Goal: Communication & Community: Participate in discussion

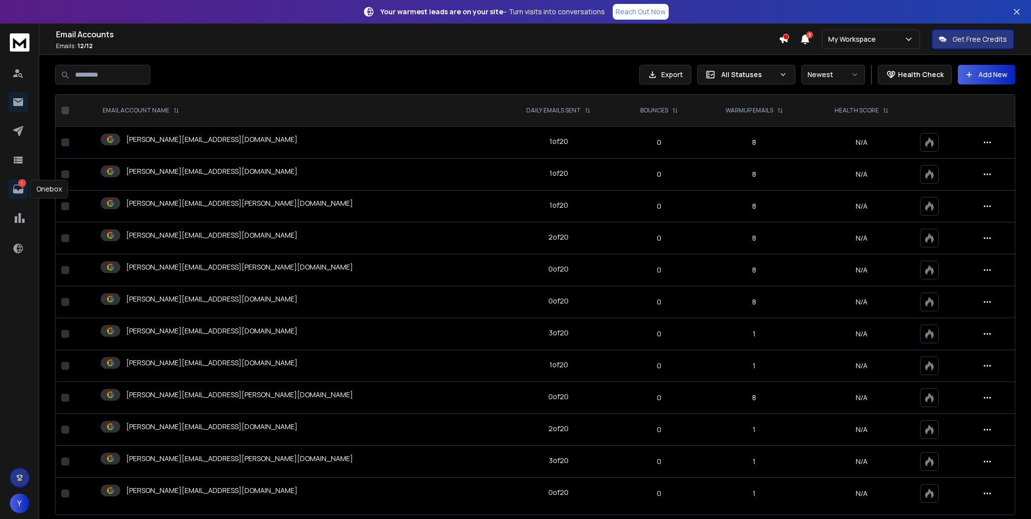
click at [20, 187] on icon at bounding box center [18, 189] width 12 height 12
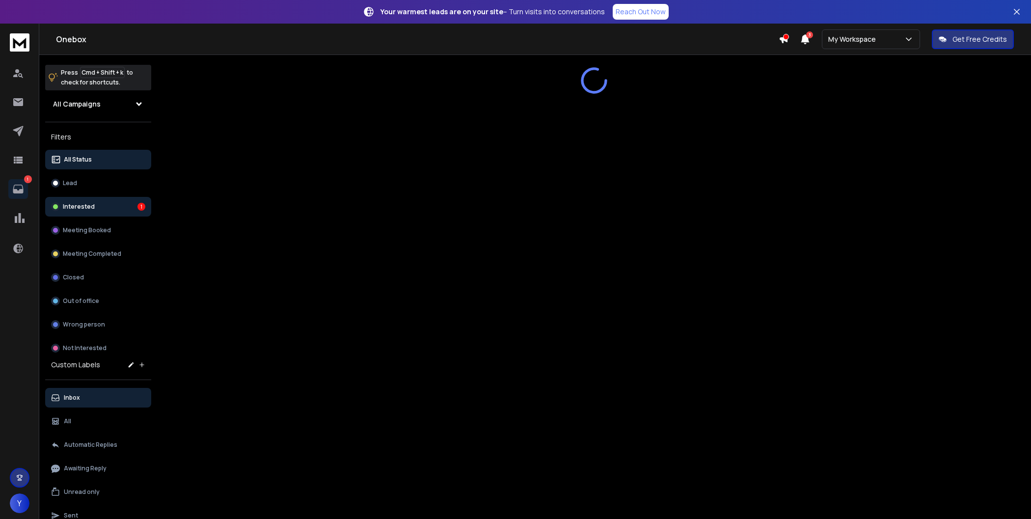
click at [106, 205] on button "Interested 1" at bounding box center [98, 207] width 106 height 20
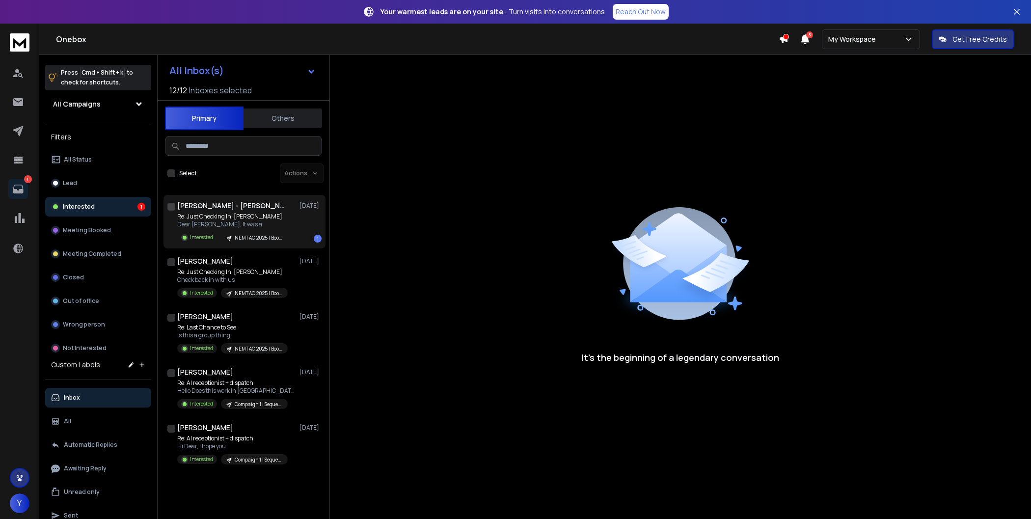
click at [241, 218] on p "Re: Just Checking In, [PERSON_NAME]" at bounding box center [232, 217] width 110 height 8
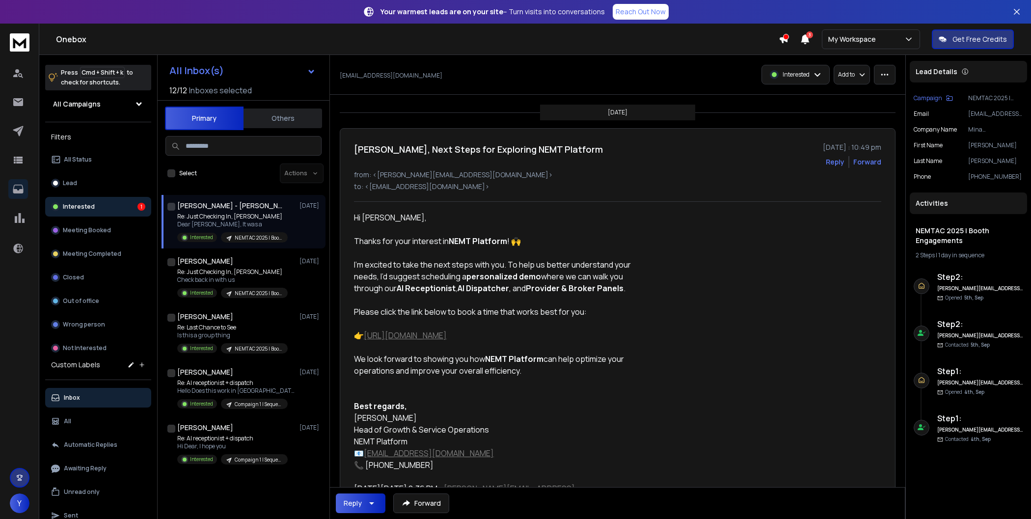
click at [406, 186] on p "to: <[EMAIL_ADDRESS][DOMAIN_NAME]>" at bounding box center [617, 187] width 527 height 10
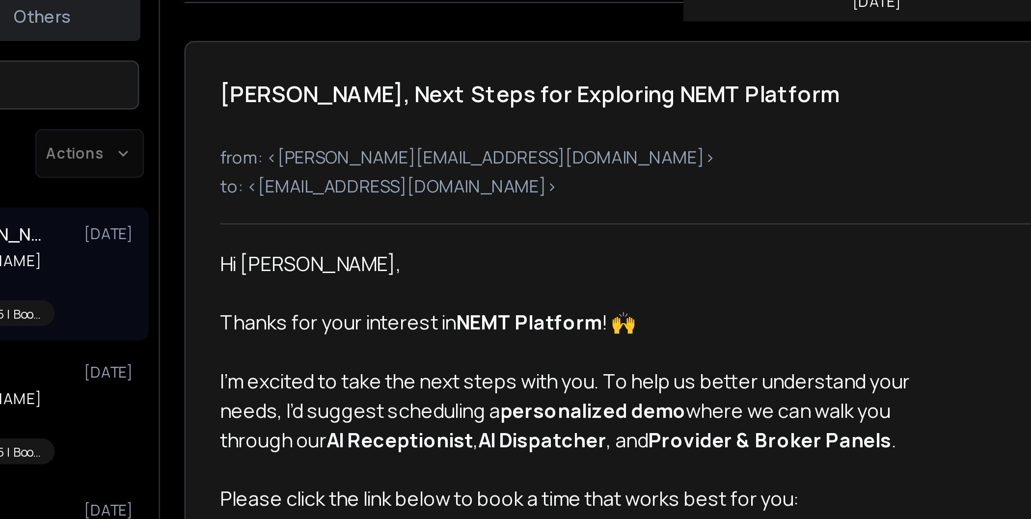
click at [444, 186] on p "to: <[EMAIL_ADDRESS][DOMAIN_NAME]>" at bounding box center [617, 187] width 527 height 10
click at [415, 176] on p "from: <[PERSON_NAME][EMAIL_ADDRESS][DOMAIN_NAME]>" at bounding box center [617, 175] width 527 height 10
click at [415, 184] on p "to: <[EMAIL_ADDRESS][DOMAIN_NAME]>" at bounding box center [617, 187] width 527 height 10
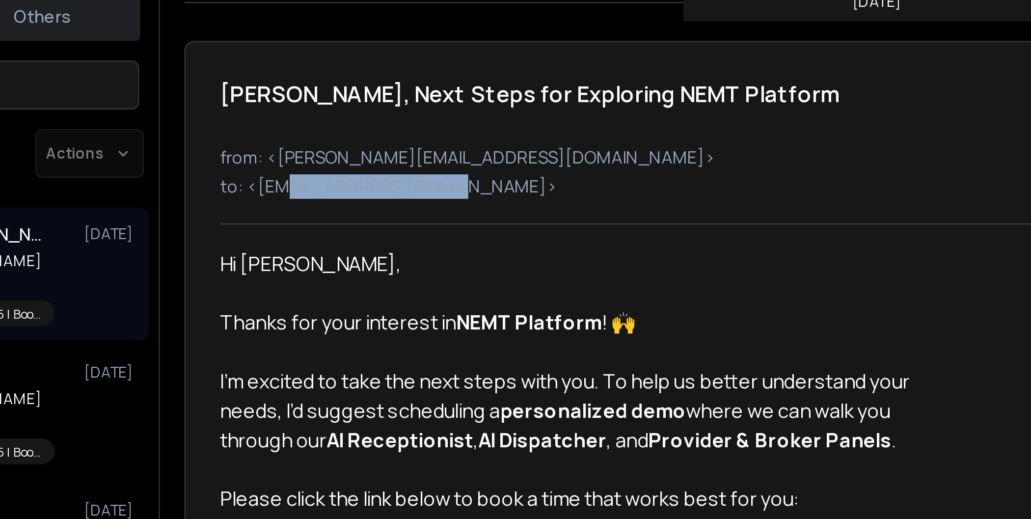
click at [415, 184] on p "to: <[EMAIL_ADDRESS][DOMAIN_NAME]>" at bounding box center [617, 187] width 527 height 10
copy p "minatransportation"
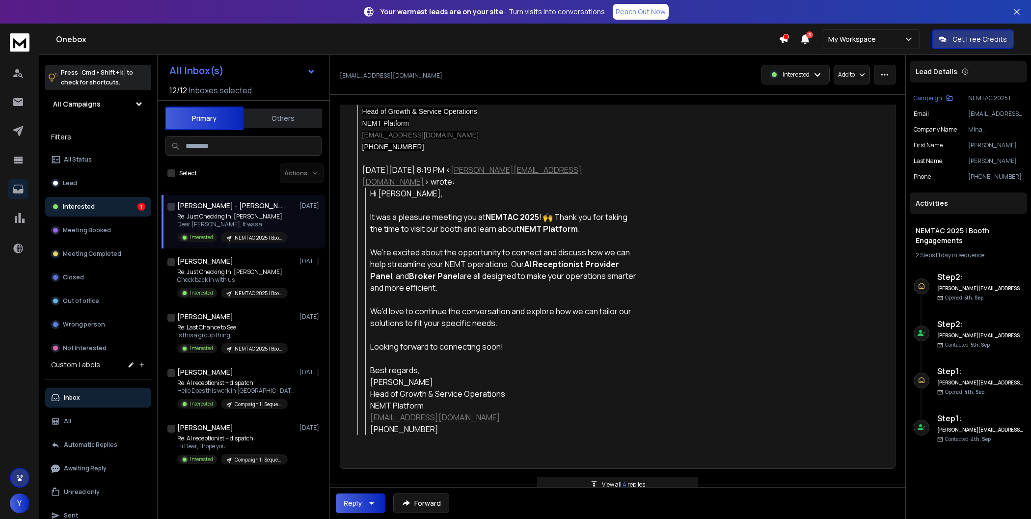
scroll to position [640, 0]
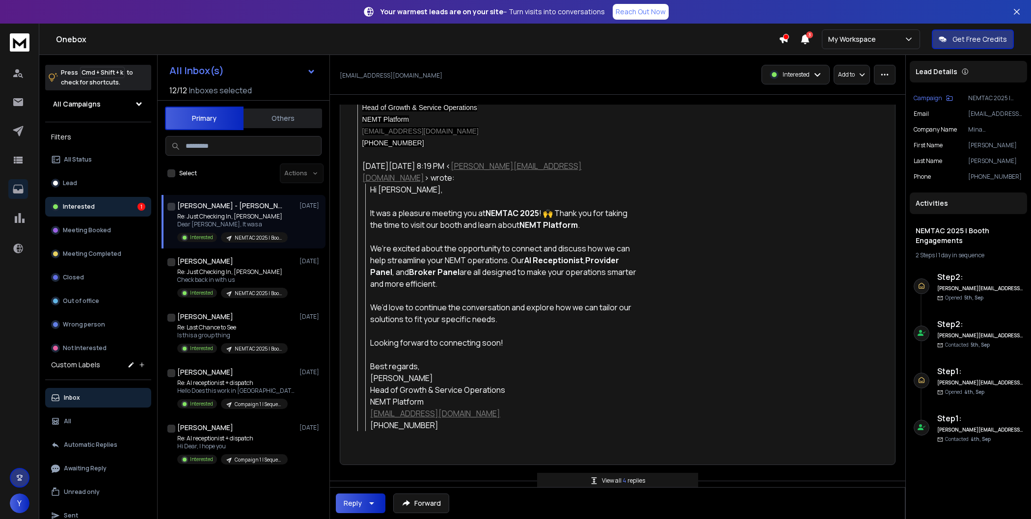
click at [613, 473] on div "View all 4 replies" at bounding box center [617, 481] width 160 height 16
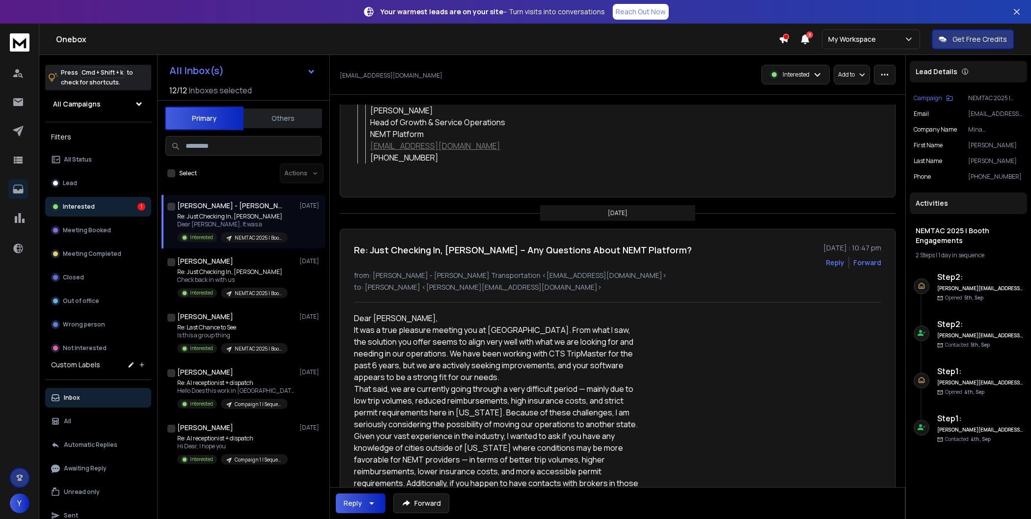
scroll to position [910, 0]
click at [596, 427] on p "Given your vast experience in the industry, I wanted to ask if you have any kno…" at bounding box center [497, 468] width 287 height 82
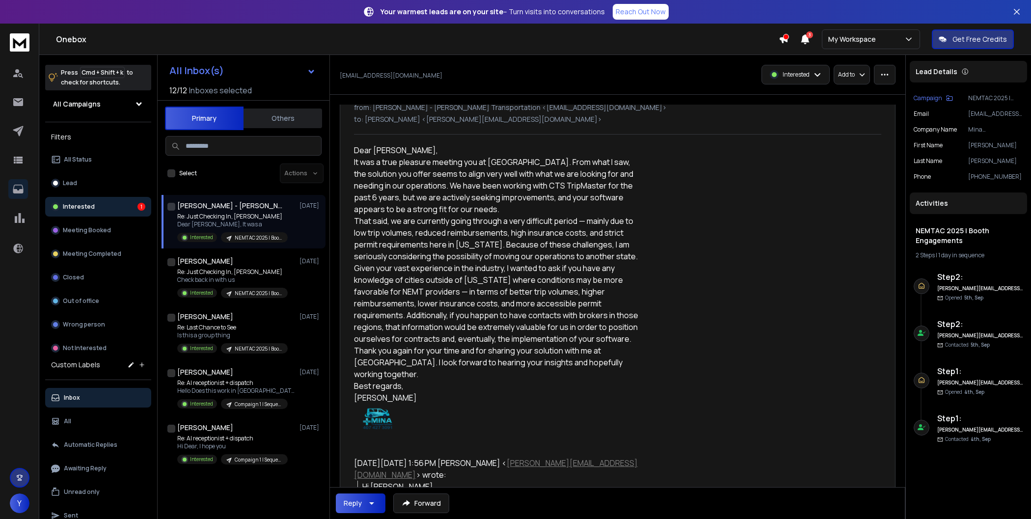
scroll to position [1084, 0]
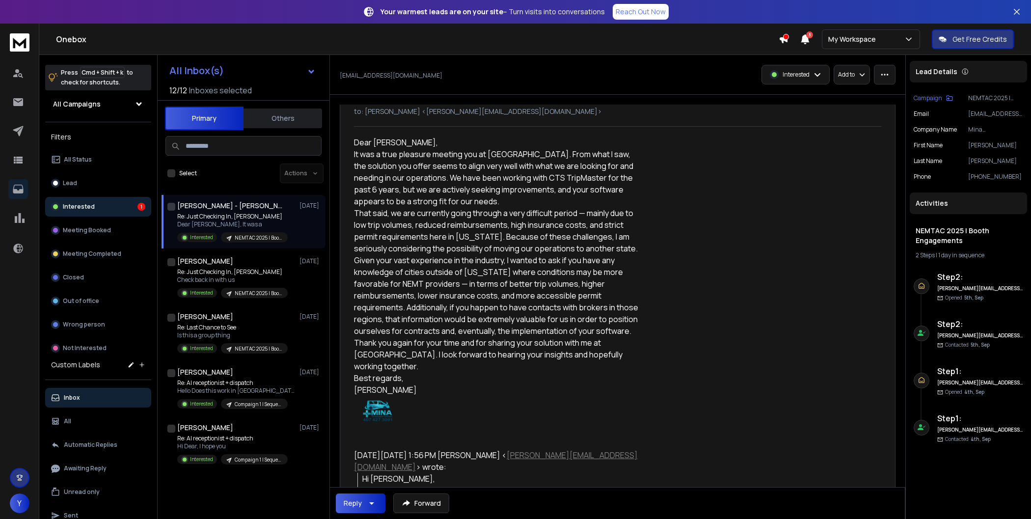
drag, startPoint x: 429, startPoint y: 358, endPoint x: 369, endPoint y: 157, distance: 210.4
click at [369, 157] on div "Dear [PERSON_NAME], It was a true pleasure meeting you at [GEOGRAPHIC_DATA]. Fr…" at bounding box center [497, 286] width 287 height 301
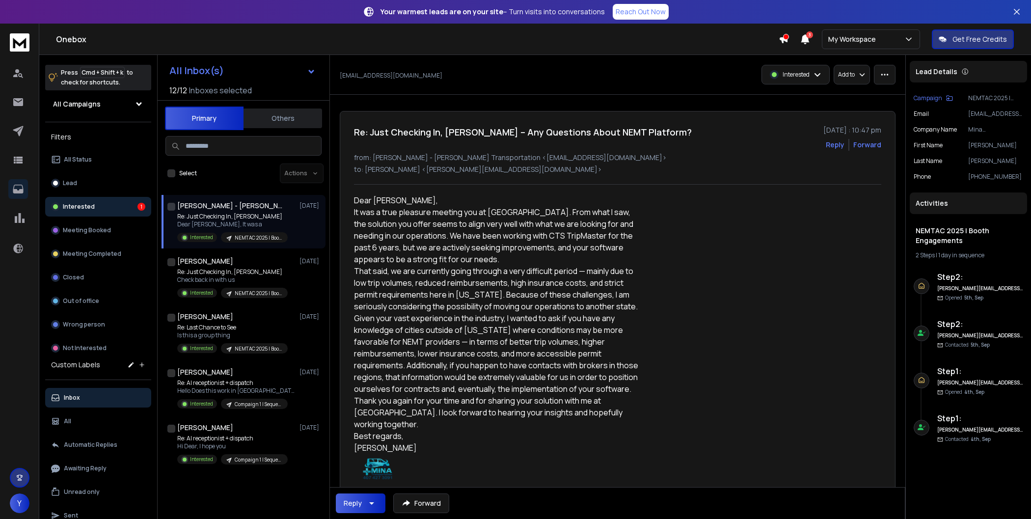
scroll to position [1012, 0]
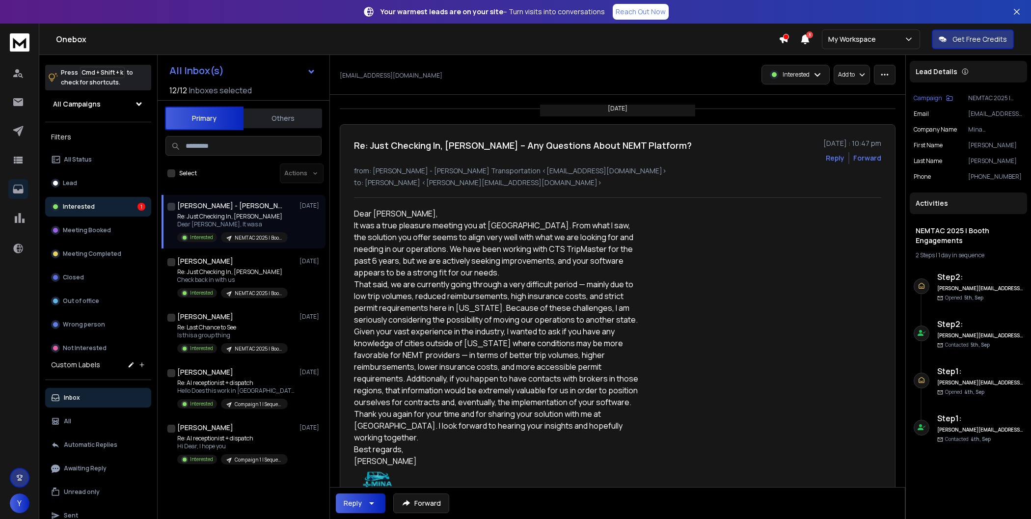
click at [417, 226] on p "It was a true pleasure meeting you at [GEOGRAPHIC_DATA]. From what I saw, the s…" at bounding box center [497, 248] width 287 height 59
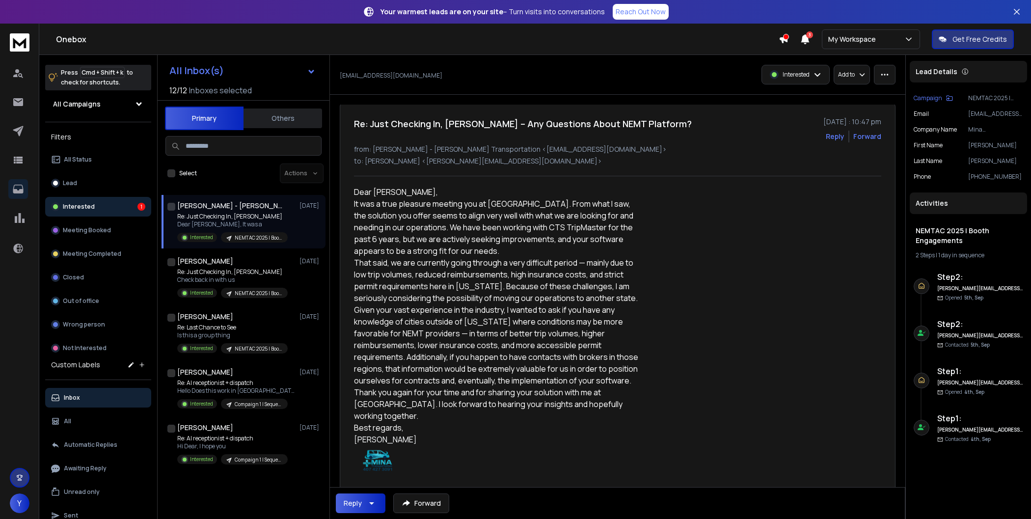
scroll to position [1033, 0]
